Goal: Communication & Community: Answer question/provide support

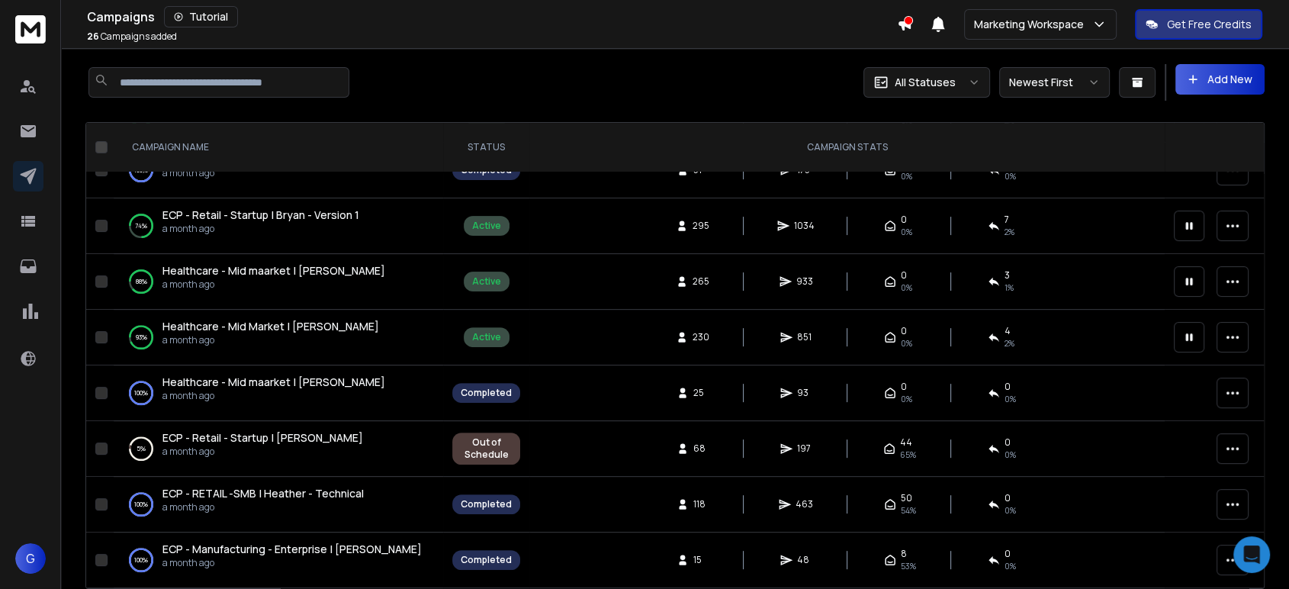
scroll to position [531, 0]
click at [34, 258] on icon at bounding box center [28, 266] width 18 height 18
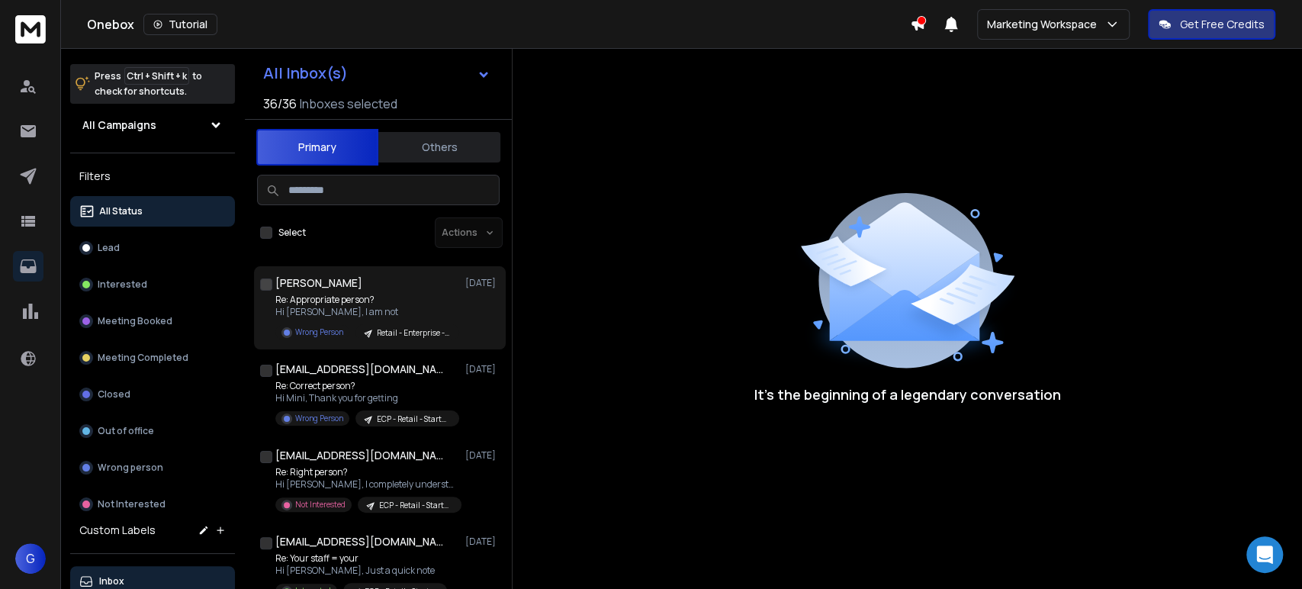
click at [415, 302] on p "Re: Appropriate person?" at bounding box center [366, 300] width 183 height 12
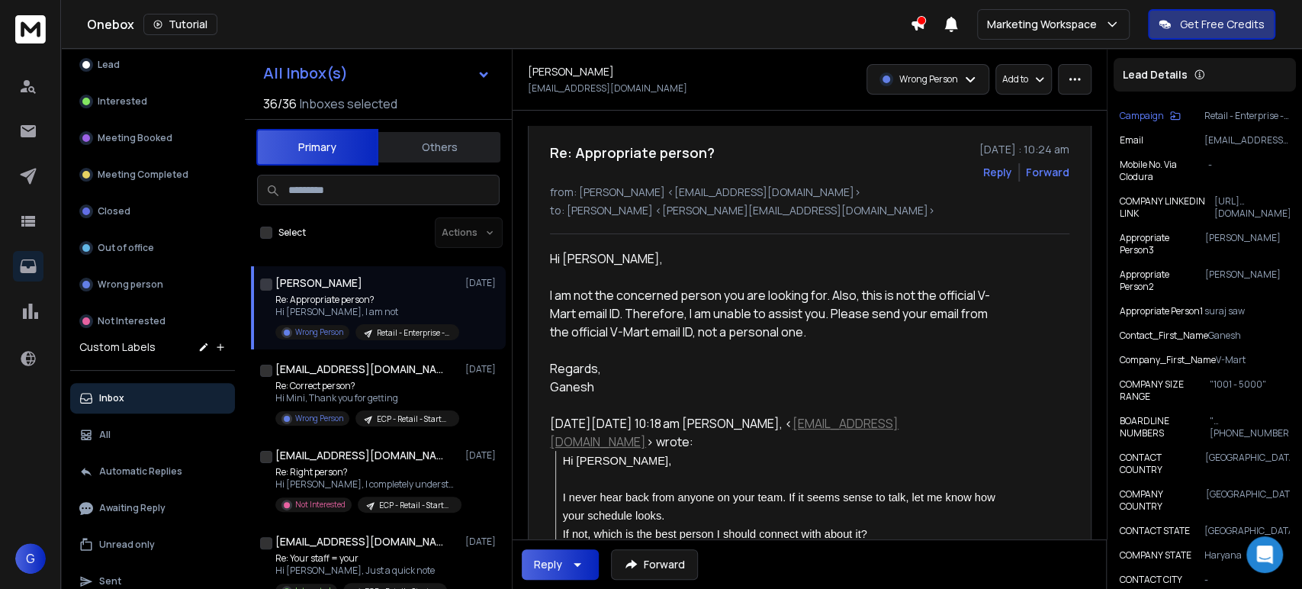
scroll to position [187, 0]
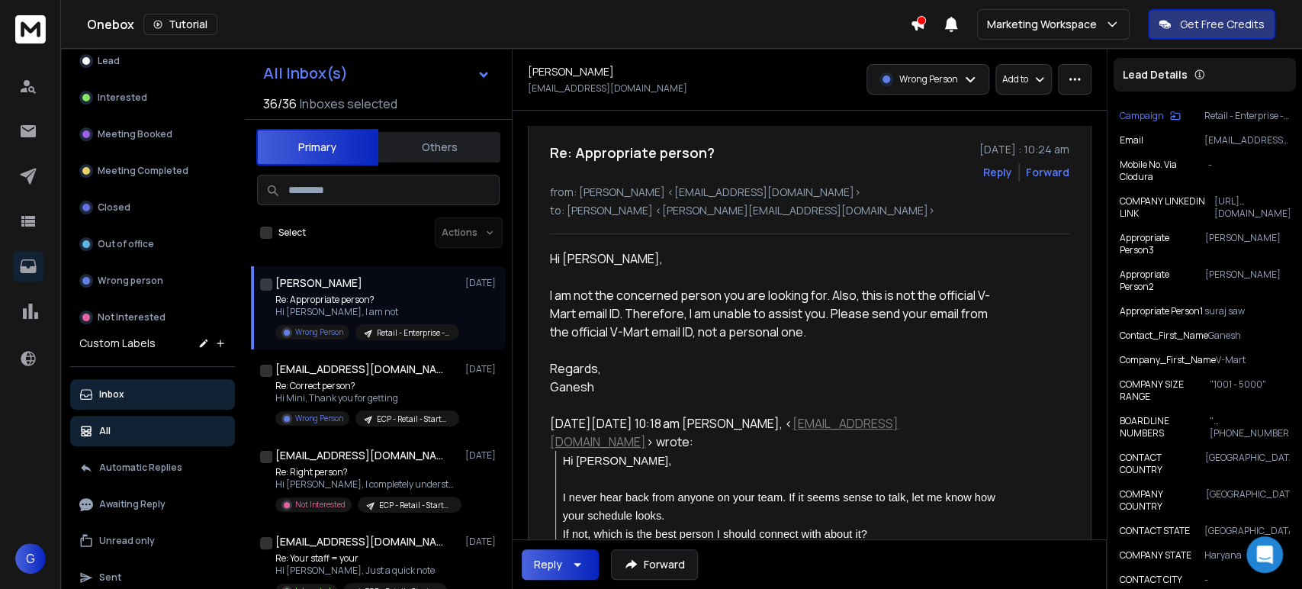
click at [162, 419] on button "All" at bounding box center [152, 431] width 165 height 31
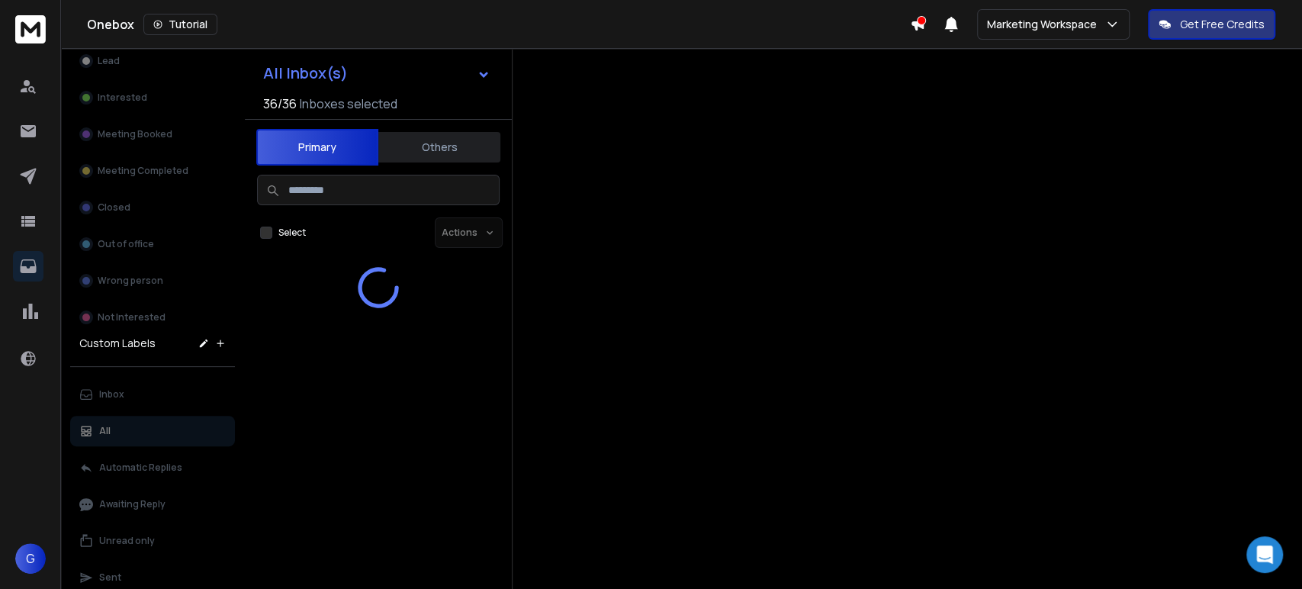
scroll to position [0, 0]
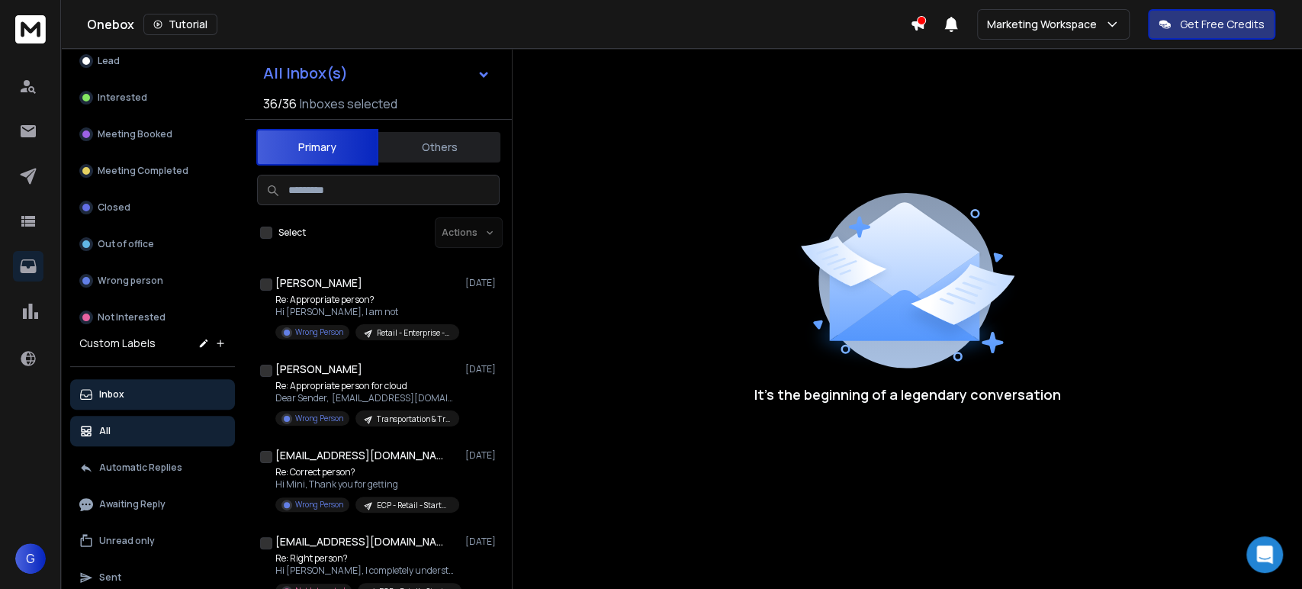
click at [137, 391] on button "Inbox" at bounding box center [152, 394] width 165 height 31
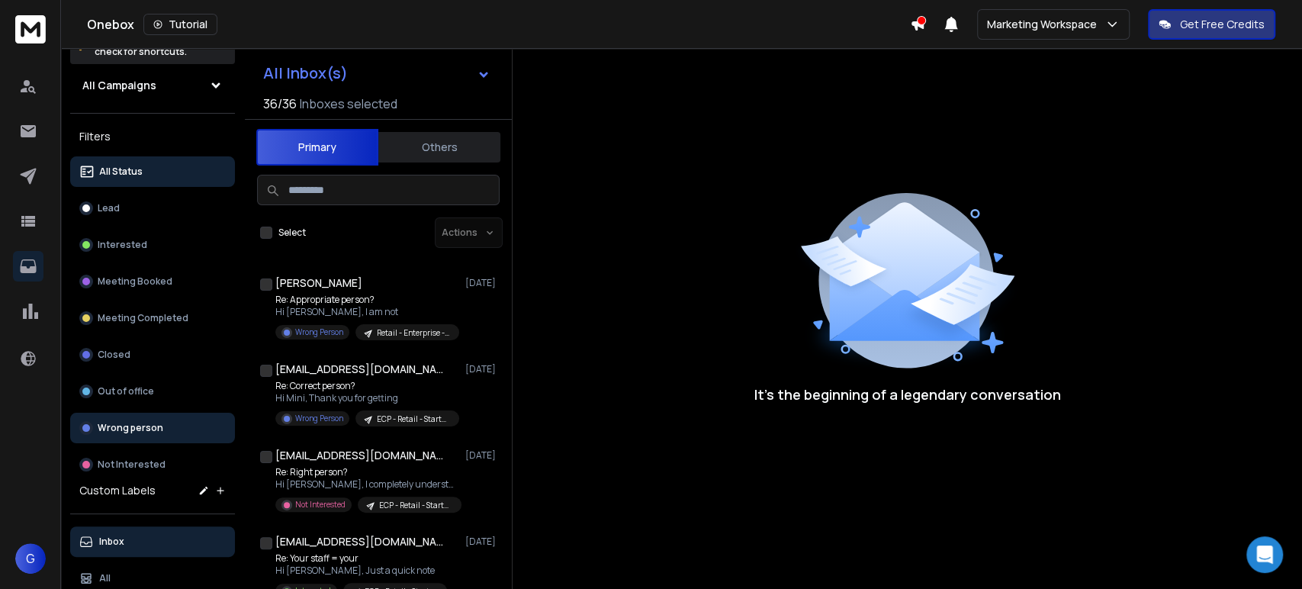
scroll to position [34, 0]
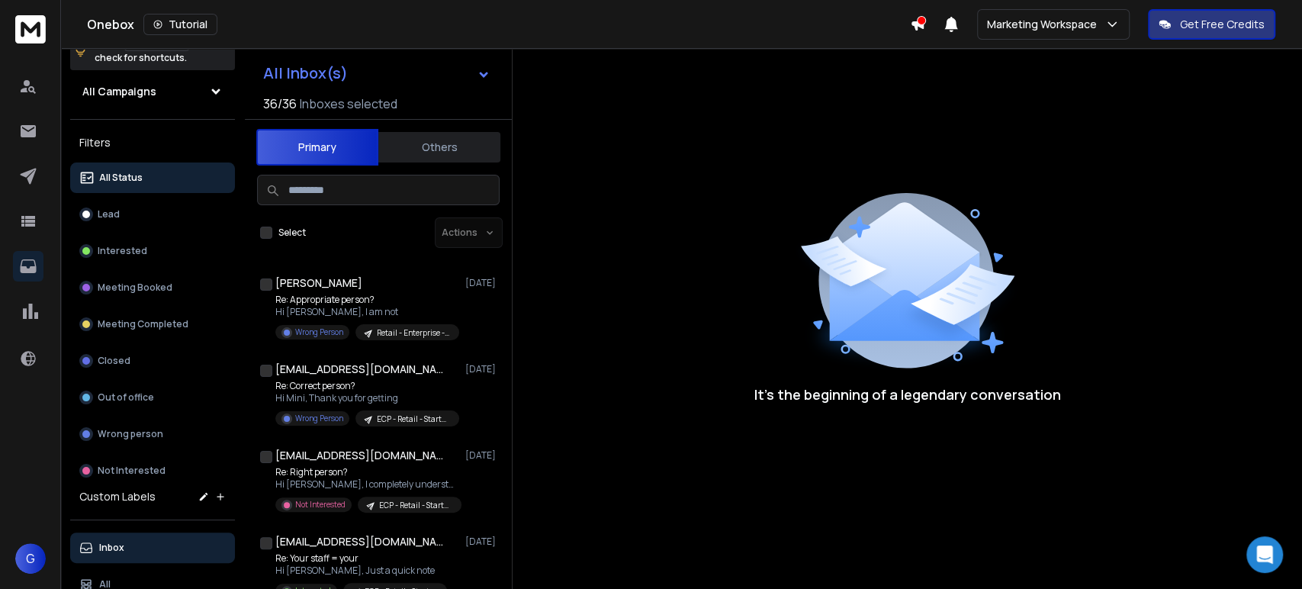
click at [170, 175] on button "All Status" at bounding box center [152, 177] width 165 height 31
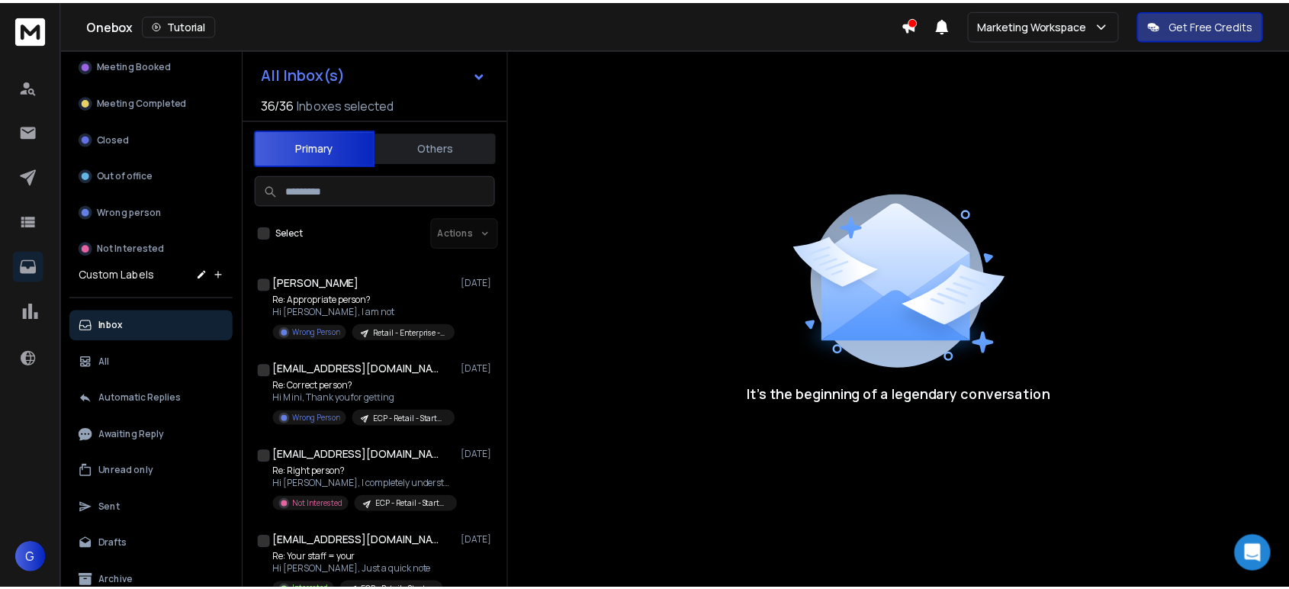
scroll to position [288, 0]
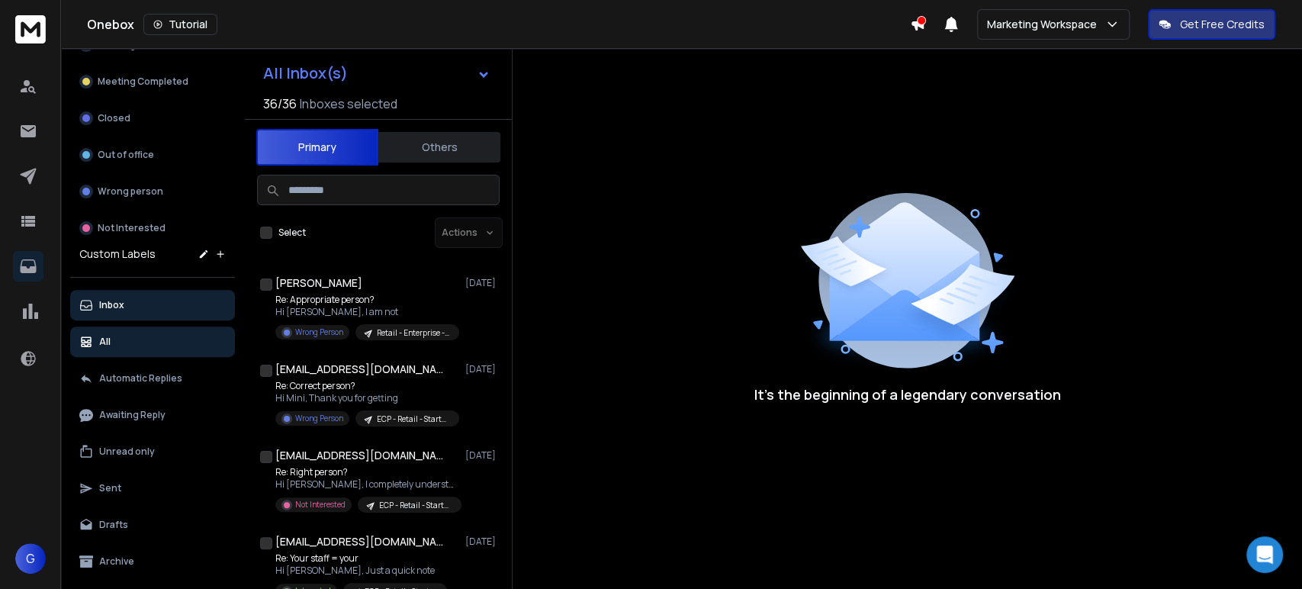
click at [124, 333] on button "All" at bounding box center [152, 341] width 165 height 31
click at [155, 290] on button "Inbox" at bounding box center [152, 305] width 165 height 31
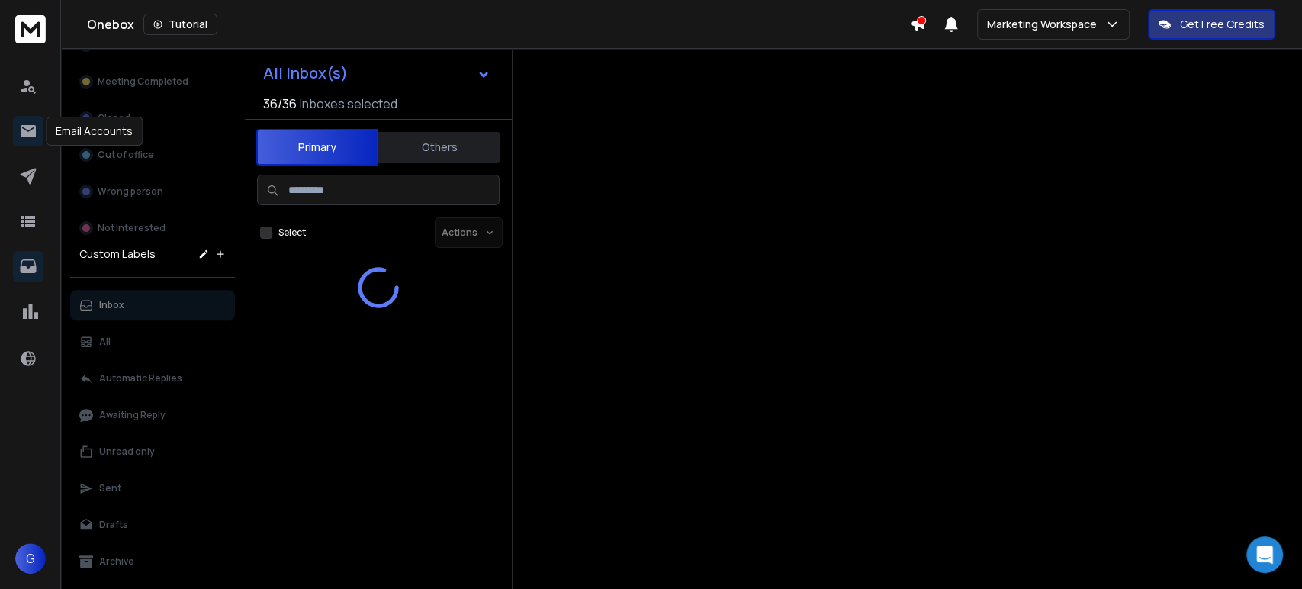
click at [27, 136] on icon at bounding box center [28, 131] width 15 height 12
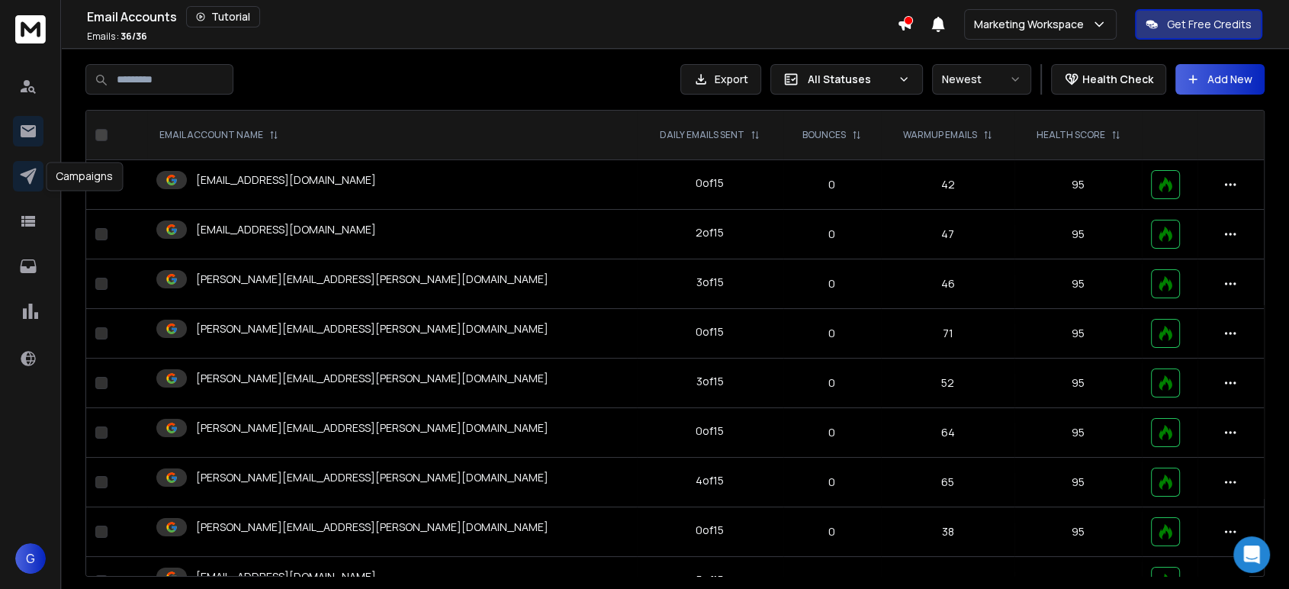
click at [31, 174] on icon at bounding box center [28, 176] width 18 height 18
